Goal: Task Accomplishment & Management: Manage account settings

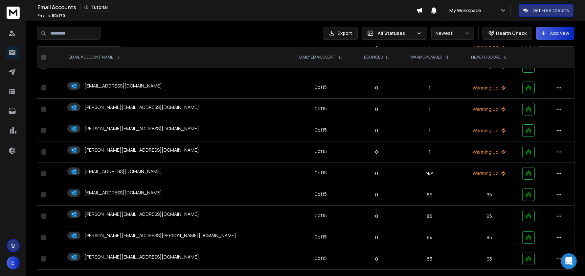
scroll to position [133, 0]
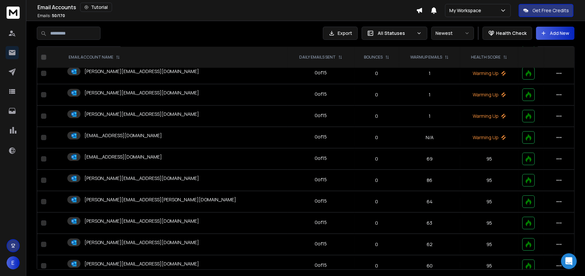
click at [525, 158] on icon at bounding box center [528, 158] width 7 height 7
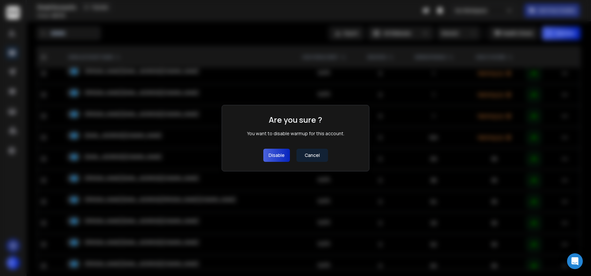
click at [273, 154] on button "Disable" at bounding box center [276, 154] width 27 height 13
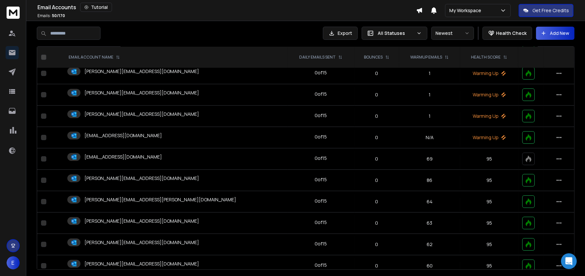
click at [525, 178] on icon at bounding box center [528, 180] width 7 height 7
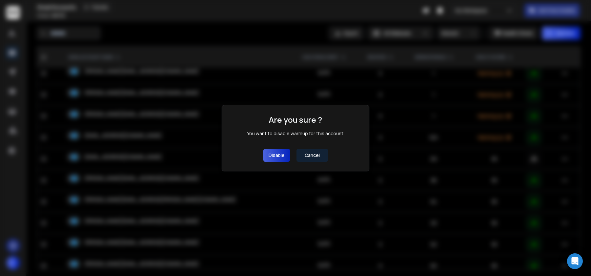
click at [274, 159] on button "Disable" at bounding box center [276, 154] width 27 height 13
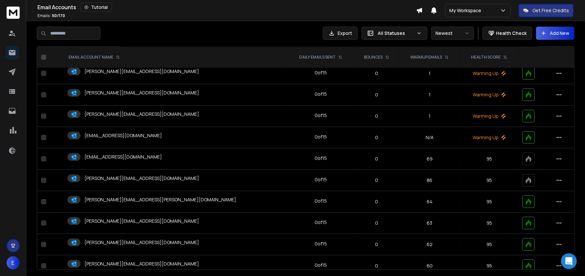
click at [525, 198] on icon at bounding box center [528, 201] width 7 height 7
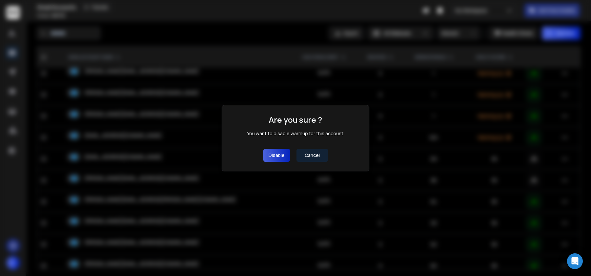
click at [277, 153] on button "Disable" at bounding box center [276, 154] width 27 height 13
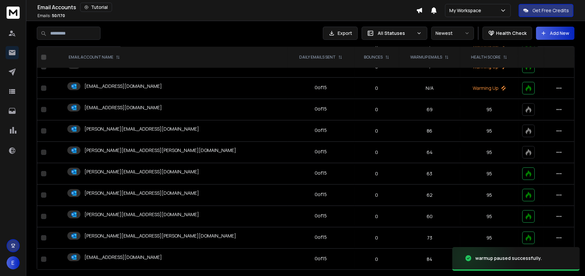
scroll to position [184, 0]
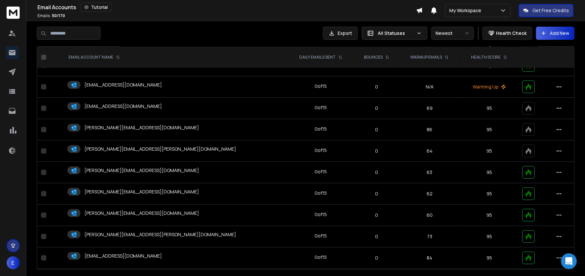
click at [525, 170] on icon at bounding box center [528, 172] width 7 height 7
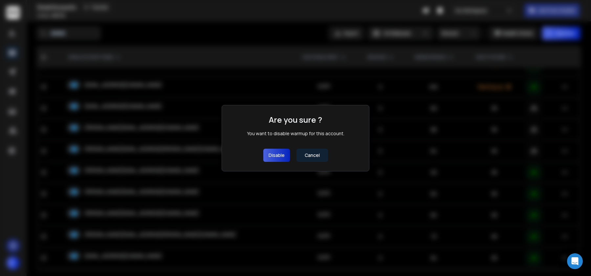
click at [272, 153] on button "Disable" at bounding box center [276, 154] width 27 height 13
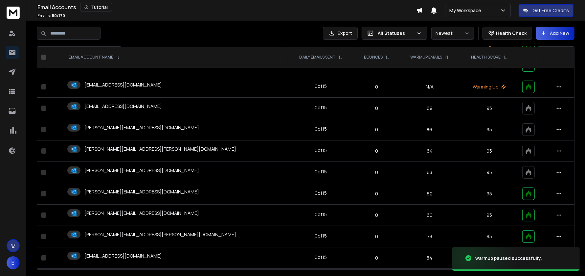
click at [525, 190] on icon at bounding box center [528, 193] width 6 height 7
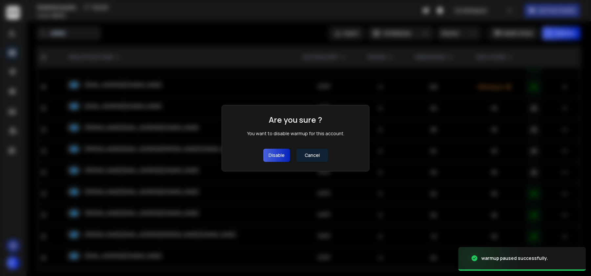
click at [282, 157] on button "Disable" at bounding box center [276, 154] width 27 height 13
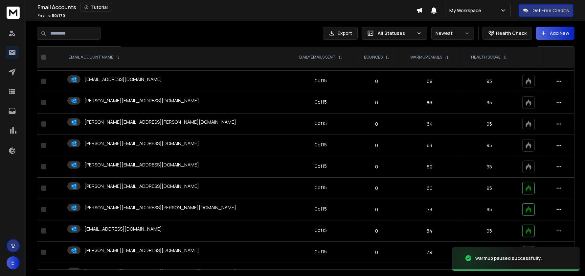
scroll to position [213, 0]
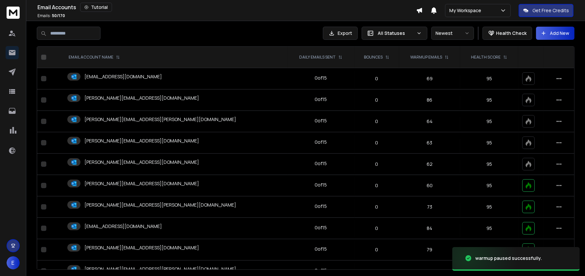
click at [525, 183] on icon at bounding box center [528, 185] width 6 height 7
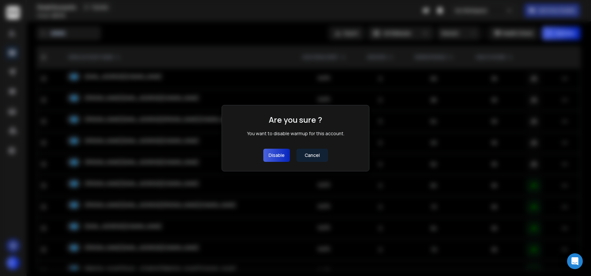
click at [272, 154] on button "Disable" at bounding box center [276, 154] width 27 height 13
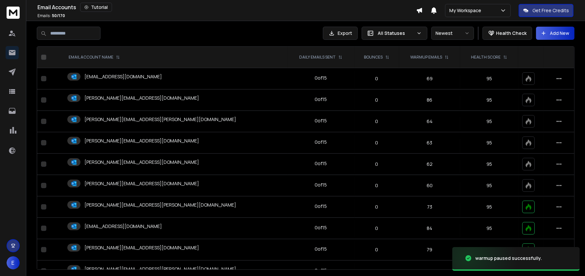
scroll to position [248, 0]
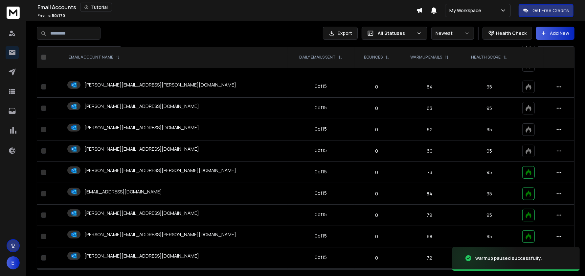
click at [525, 169] on icon at bounding box center [528, 172] width 7 height 7
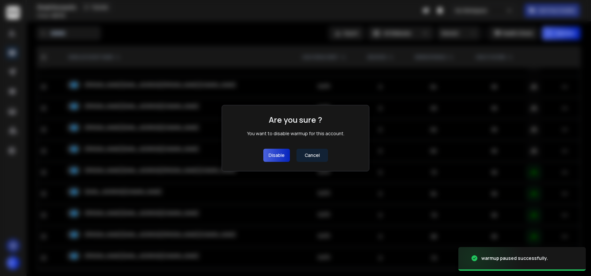
click at [276, 150] on button "Disable" at bounding box center [276, 154] width 27 height 13
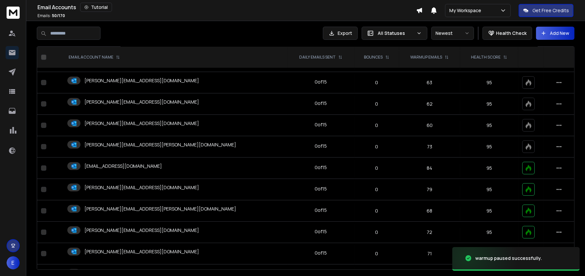
scroll to position [274, 0]
click at [525, 164] on icon at bounding box center [528, 167] width 7 height 7
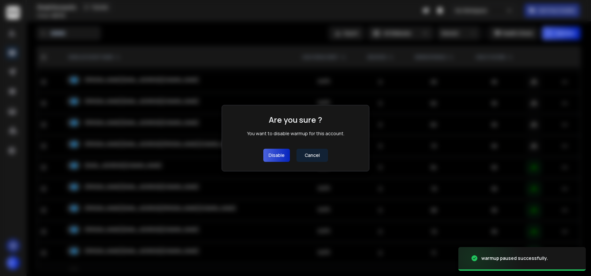
click at [284, 155] on button "Disable" at bounding box center [276, 154] width 27 height 13
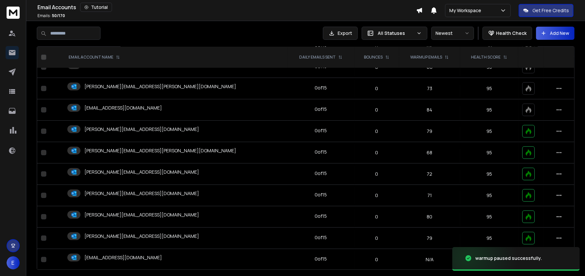
scroll to position [340, 0]
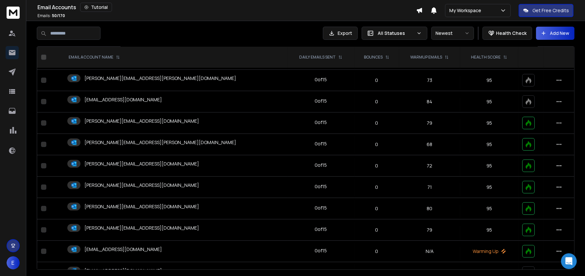
click at [525, 120] on icon at bounding box center [528, 123] width 7 height 7
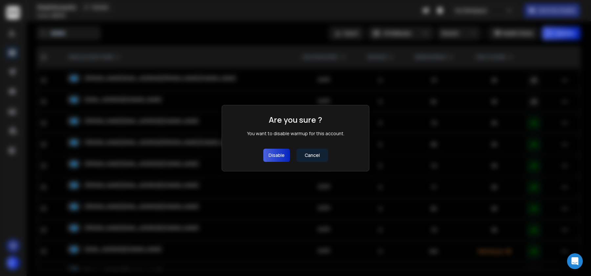
click at [273, 156] on button "Disable" at bounding box center [276, 154] width 27 height 13
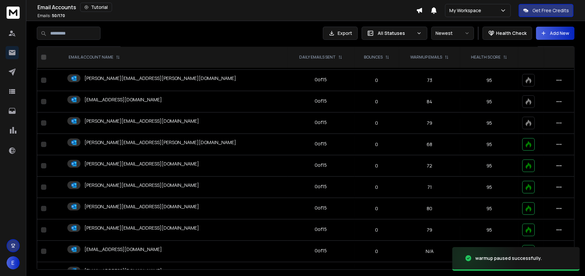
click at [525, 142] on icon at bounding box center [528, 144] width 7 height 7
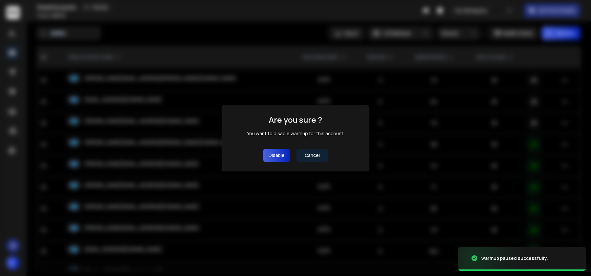
click at [274, 154] on button "Disable" at bounding box center [276, 154] width 27 height 13
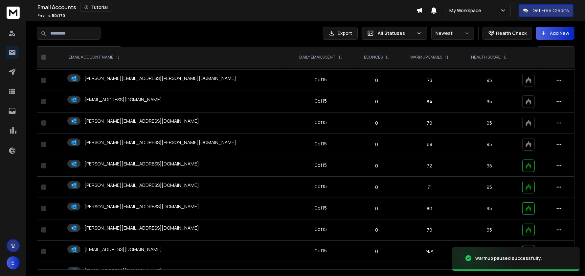
click at [522, 162] on div at bounding box center [528, 165] width 12 height 12
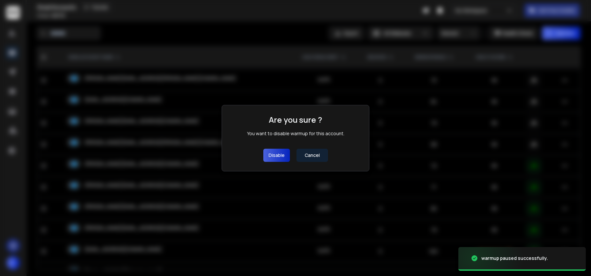
click at [277, 151] on button "Disable" at bounding box center [276, 154] width 27 height 13
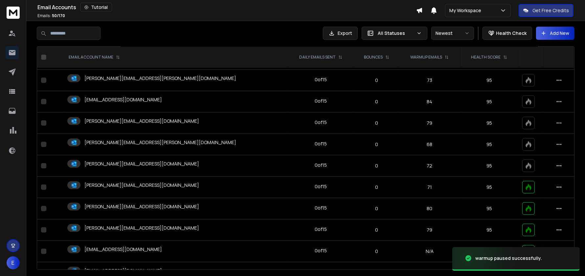
click at [525, 185] on icon at bounding box center [528, 187] width 7 height 7
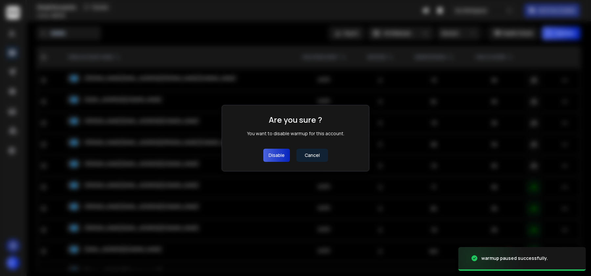
click at [273, 149] on button "Disable" at bounding box center [276, 154] width 27 height 13
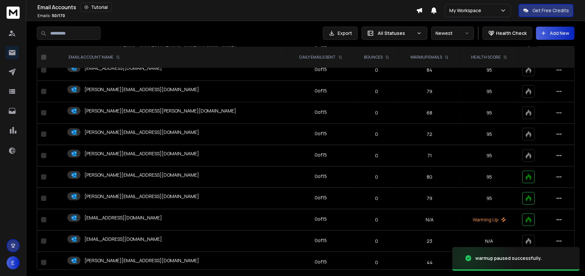
scroll to position [372, 0]
click at [522, 175] on div at bounding box center [528, 176] width 12 height 12
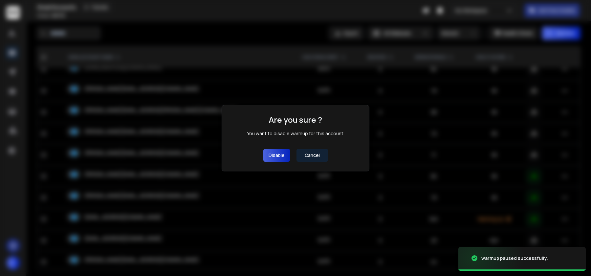
click at [287, 155] on button "Disable" at bounding box center [276, 154] width 27 height 13
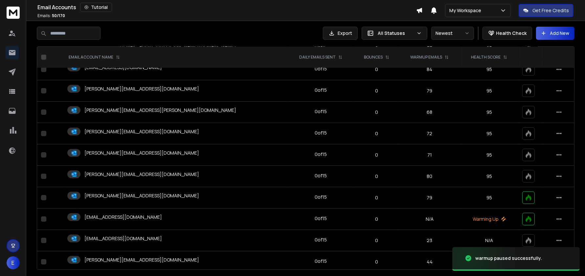
click at [522, 193] on div at bounding box center [528, 197] width 12 height 12
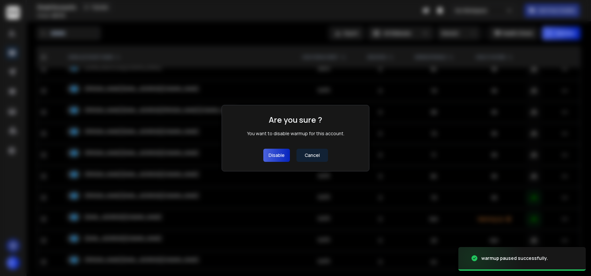
click at [280, 157] on button "Disable" at bounding box center [276, 154] width 27 height 13
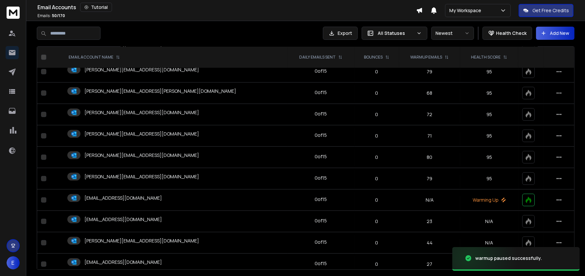
scroll to position [402, 0]
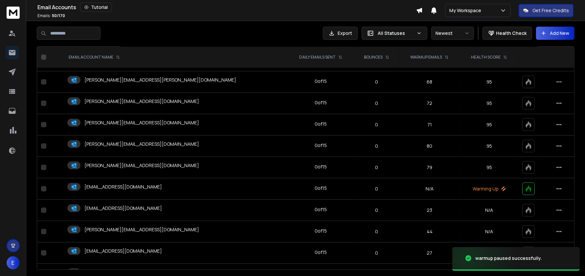
click at [522, 184] on div at bounding box center [528, 188] width 12 height 12
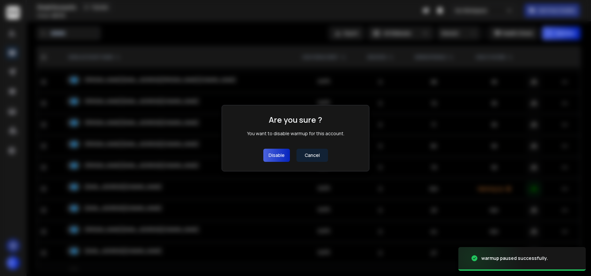
click at [273, 152] on button "Disable" at bounding box center [276, 154] width 27 height 13
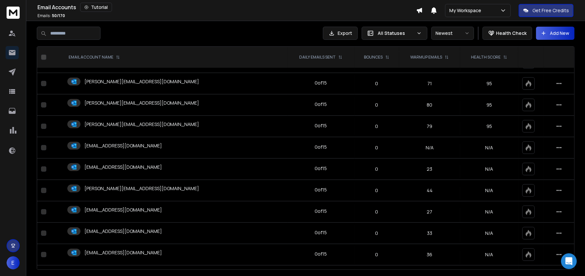
scroll to position [434, 0]
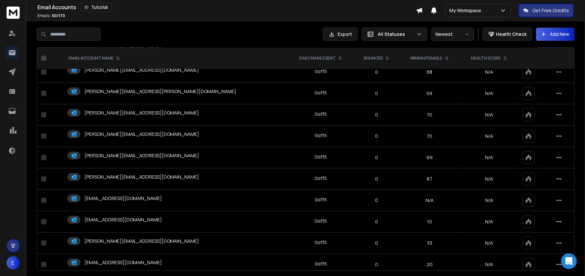
scroll to position [392, 0]
click at [525, 197] on icon at bounding box center [528, 199] width 7 height 7
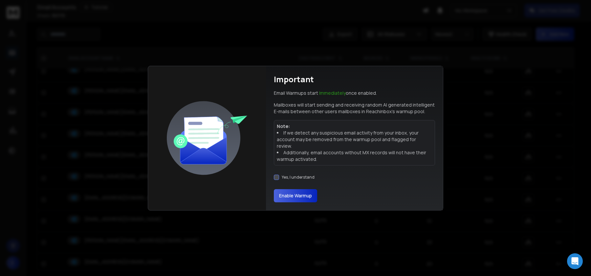
click at [279, 174] on div "Yes, I understand" at bounding box center [294, 176] width 41 height 5
click at [277, 175] on button "Yes, I understand" at bounding box center [276, 176] width 5 height 5
click at [295, 190] on button "Enable Warmup" at bounding box center [295, 195] width 43 height 13
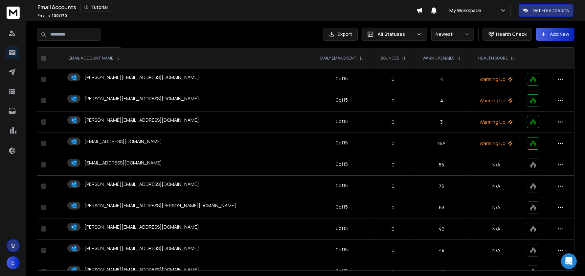
scroll to position [0, 0]
